Goal: Task Accomplishment & Management: Manage account settings

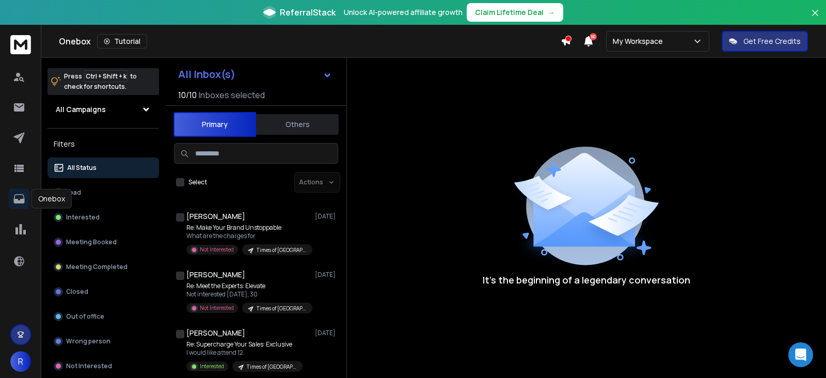
scroll to position [129, 0]
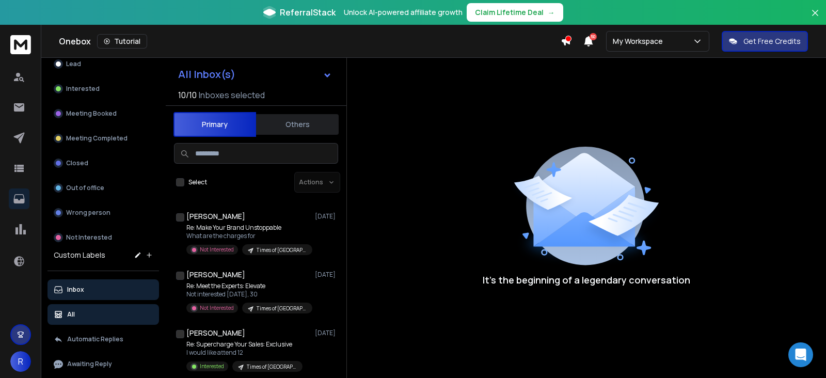
drag, startPoint x: 82, startPoint y: 291, endPoint x: 83, endPoint y: 311, distance: 19.6
click at [83, 311] on button "All" at bounding box center [103, 314] width 112 height 21
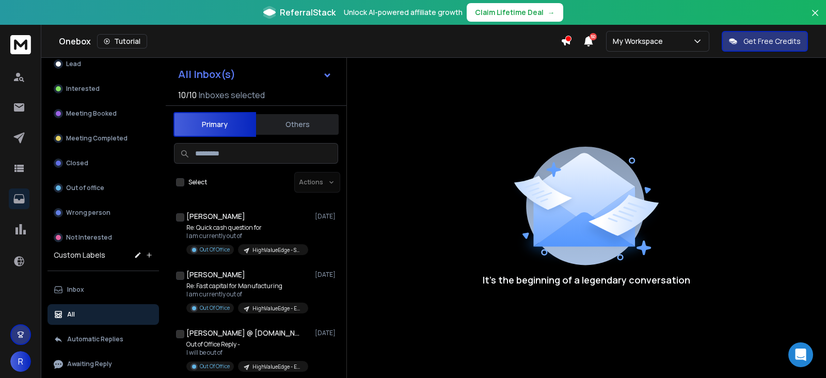
click at [83, 311] on button "All" at bounding box center [103, 314] width 112 height 21
click at [21, 358] on span "R" at bounding box center [20, 361] width 21 height 21
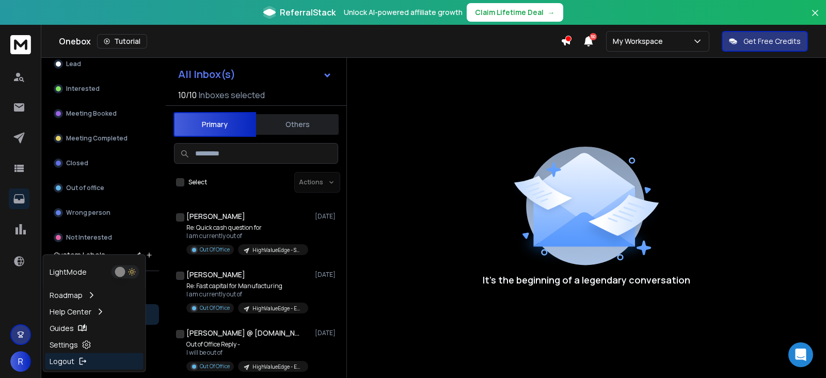
click at [72, 358] on p "Logout" at bounding box center [62, 361] width 25 height 10
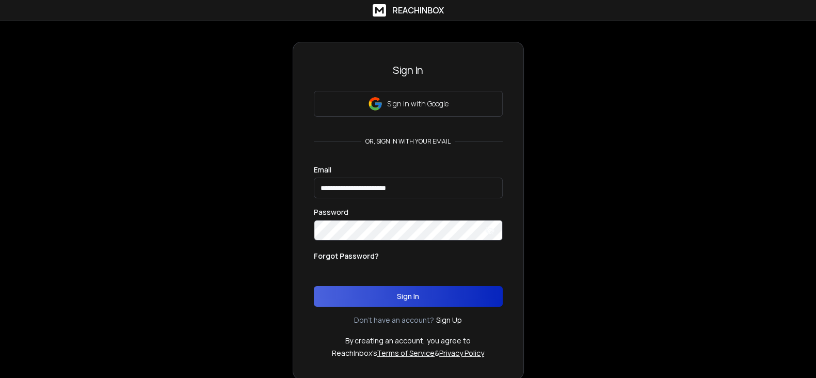
click at [407, 191] on input "**********" at bounding box center [408, 188] width 189 height 21
type input "**********"
click at [415, 283] on form "**********" at bounding box center [408, 236] width 189 height 140
click at [413, 290] on button "Sign In" at bounding box center [408, 296] width 189 height 21
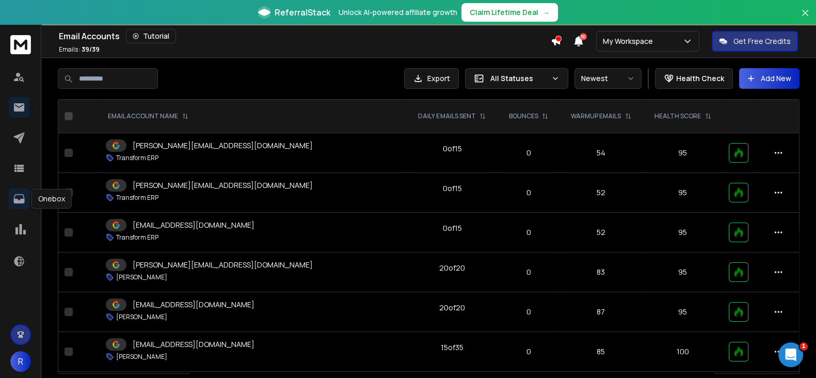
click at [13, 198] on icon at bounding box center [19, 199] width 12 height 12
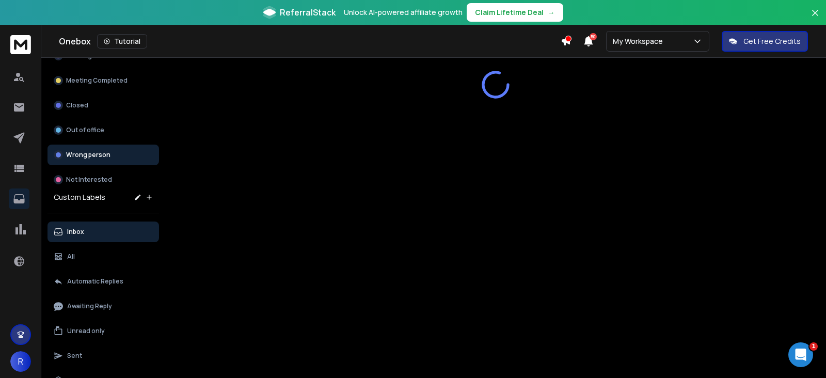
scroll to position [194, 0]
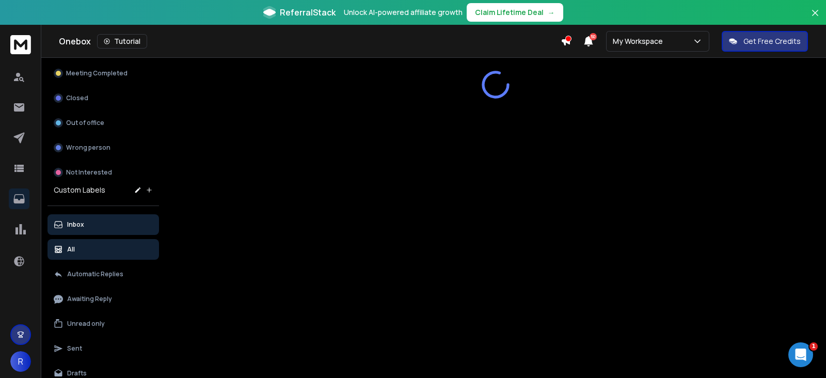
click at [91, 255] on button "All" at bounding box center [103, 249] width 112 height 21
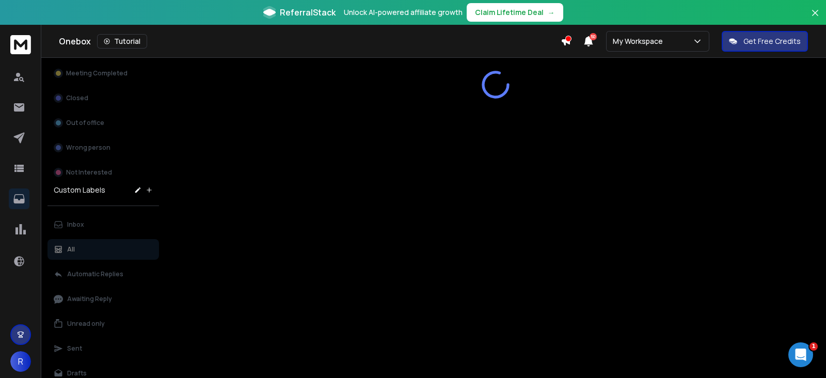
click at [90, 254] on div "Inbox All Automatic Replies Awaiting Reply Unread only Sent Drafts Archive" at bounding box center [103, 323] width 112 height 219
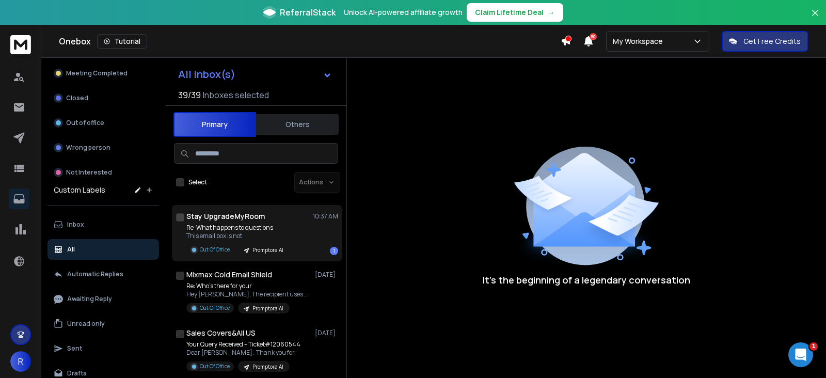
click at [329, 234] on div "Re: What happens to questions This email box is not Out Of Office Promptora AI 1" at bounding box center [262, 239] width 152 height 31
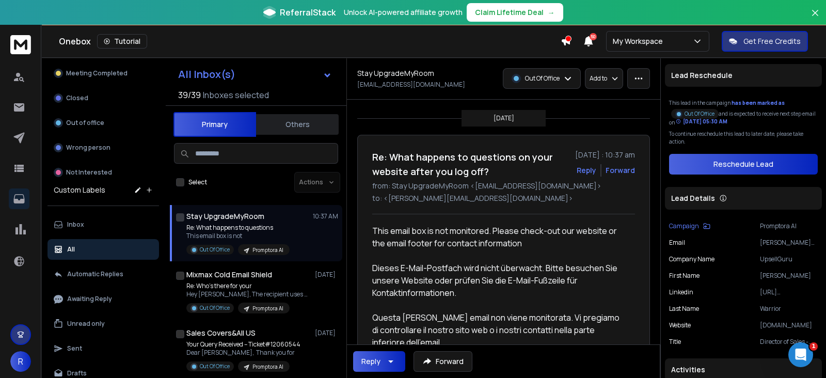
click at [329, 234] on div "Re: What happens to questions This email box is not Out Of Office Promptora AI" at bounding box center [262, 239] width 152 height 31
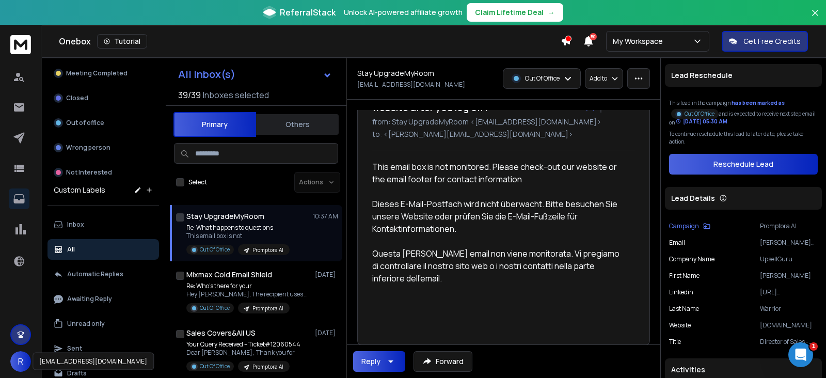
click at [14, 363] on span "R" at bounding box center [20, 361] width 21 height 21
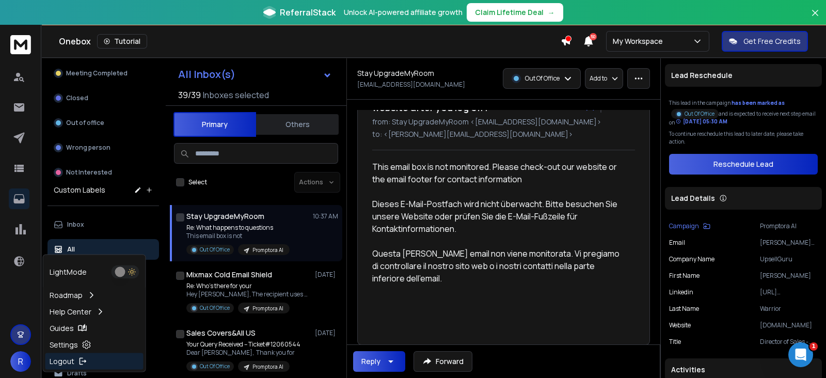
click at [115, 357] on div "Logout" at bounding box center [94, 361] width 98 height 17
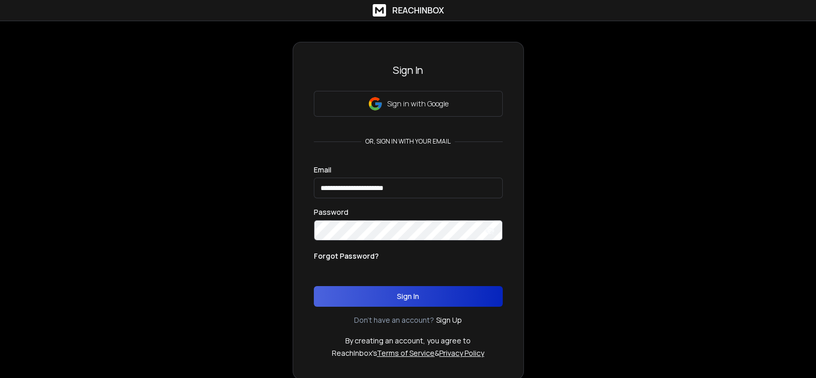
drag, startPoint x: 0, startPoint y: 0, endPoint x: 418, endPoint y: 189, distance: 458.7
click at [418, 189] on input "**********" at bounding box center [408, 188] width 189 height 21
type input "**********"
click at [417, 288] on button "Sign In" at bounding box center [408, 296] width 189 height 21
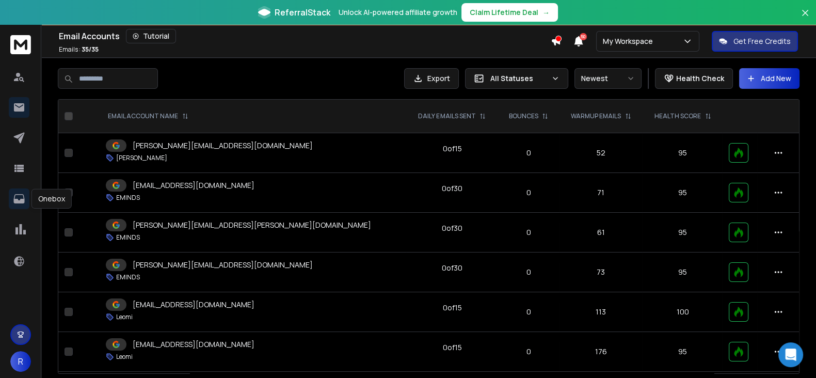
drag, startPoint x: 10, startPoint y: 190, endPoint x: 15, endPoint y: 194, distance: 7.0
click at [10, 190] on link at bounding box center [19, 198] width 21 height 21
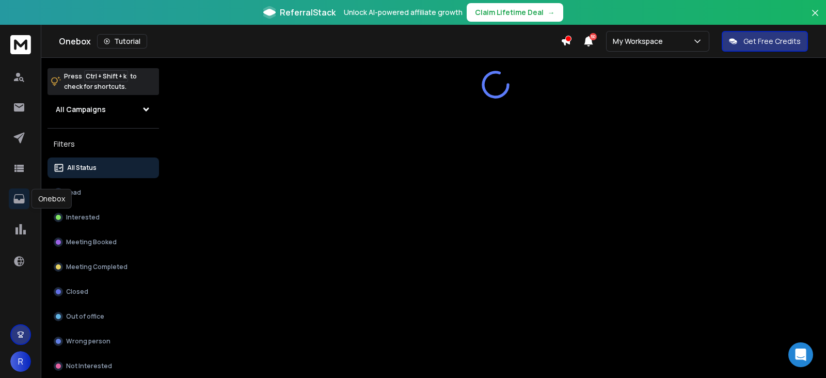
click at [15, 194] on icon at bounding box center [18, 198] width 11 height 9
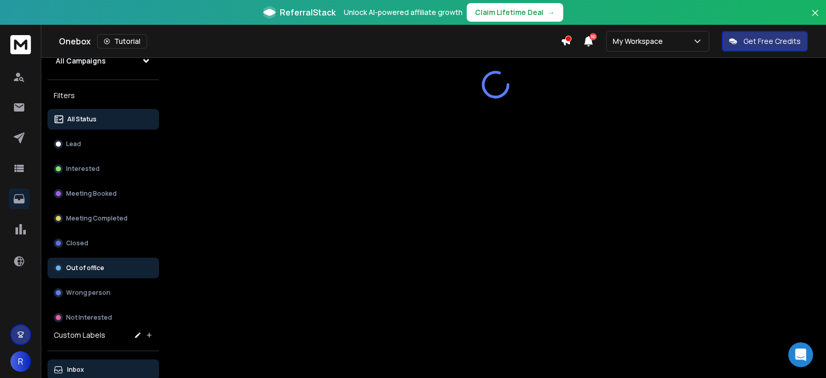
scroll to position [194, 0]
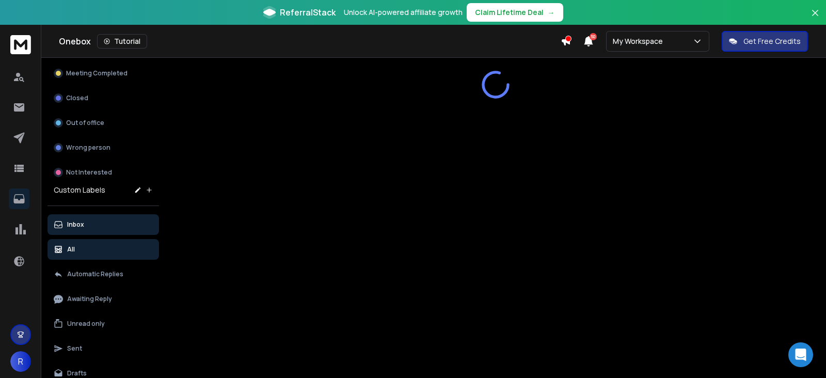
click at [102, 251] on button "All" at bounding box center [103, 249] width 112 height 21
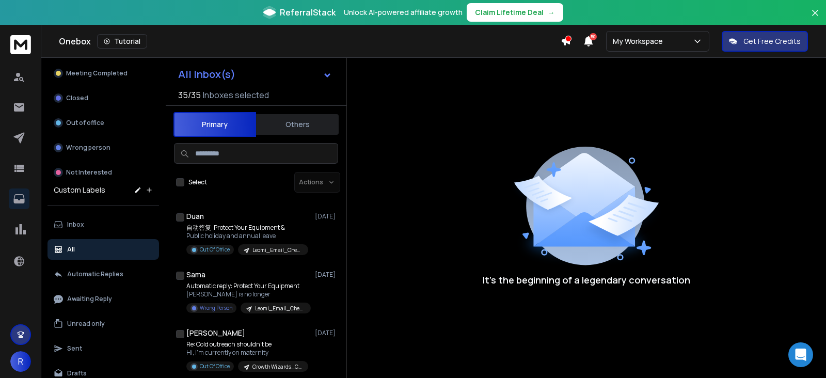
click at [102, 251] on button "All" at bounding box center [103, 249] width 112 height 21
